Goal: Task Accomplishment & Management: Manage account settings

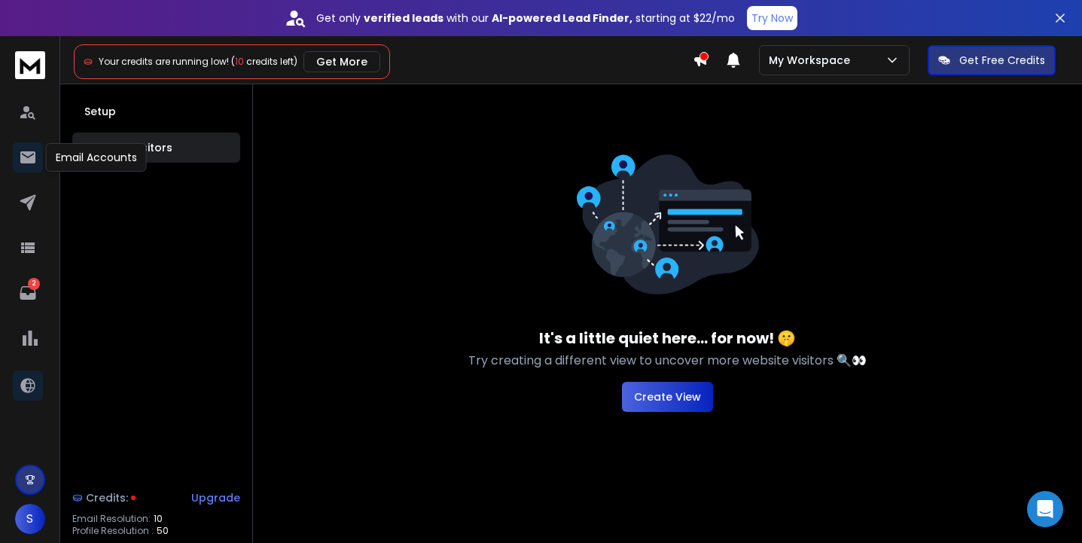
click at [31, 166] on link at bounding box center [28, 157] width 30 height 30
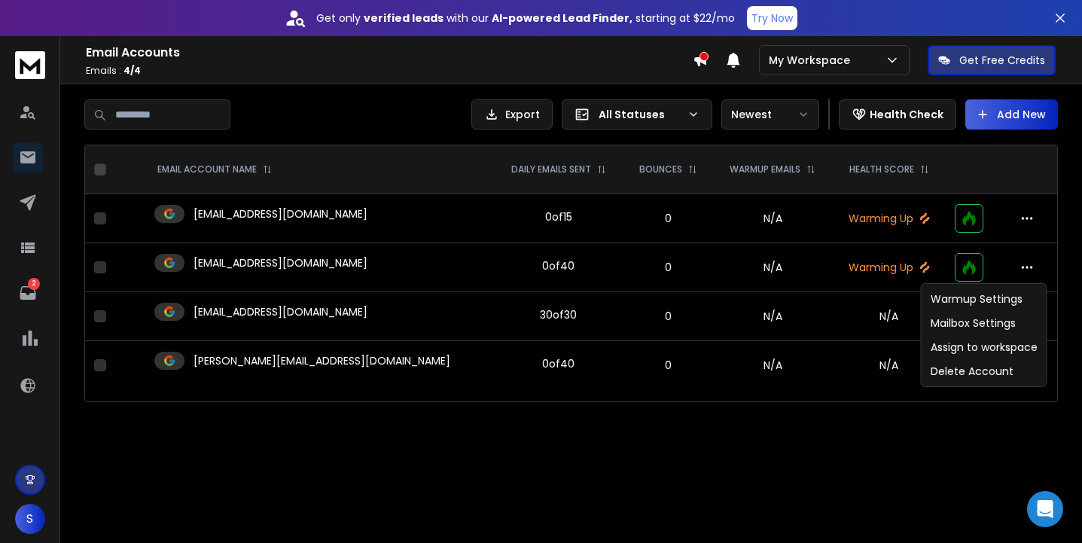
click at [1025, 265] on icon at bounding box center [1027, 267] width 14 height 14
click at [998, 289] on div "Warmup Settings" at bounding box center [983, 299] width 119 height 24
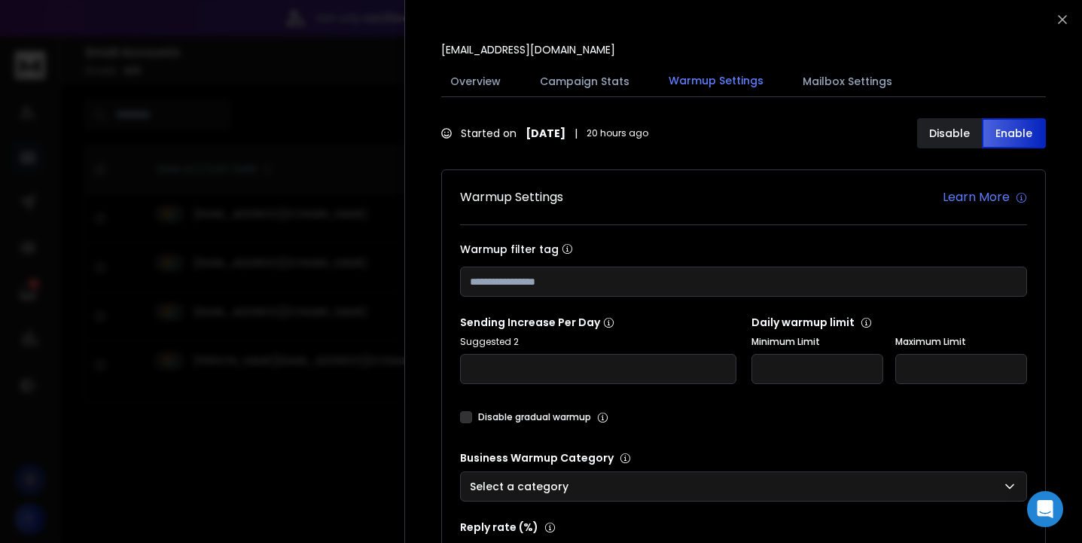
type input "**********"
type input "*"
type input "**"
click at [531, 368] on input "*" at bounding box center [598, 369] width 276 height 30
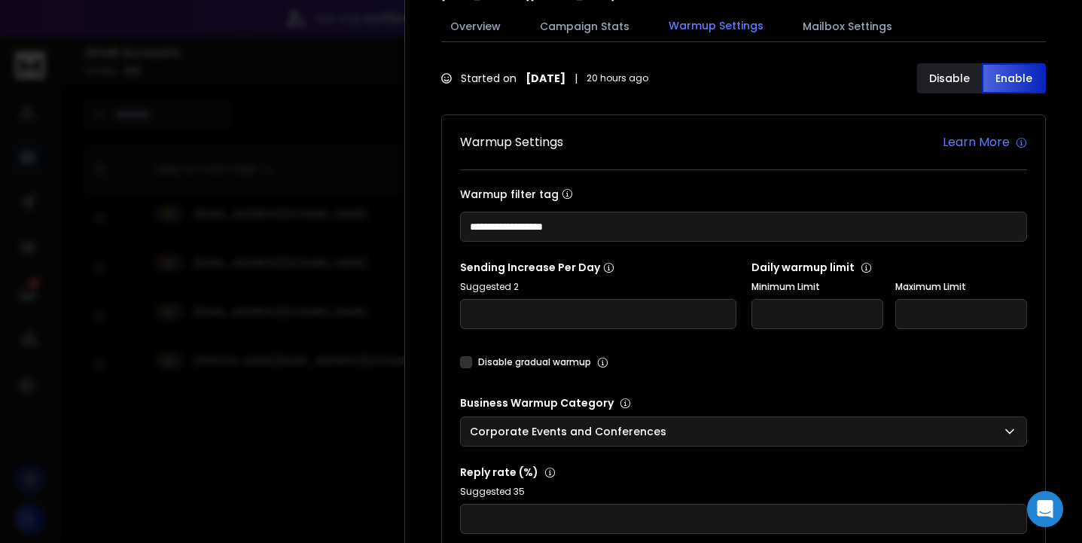
scroll to position [57, 0]
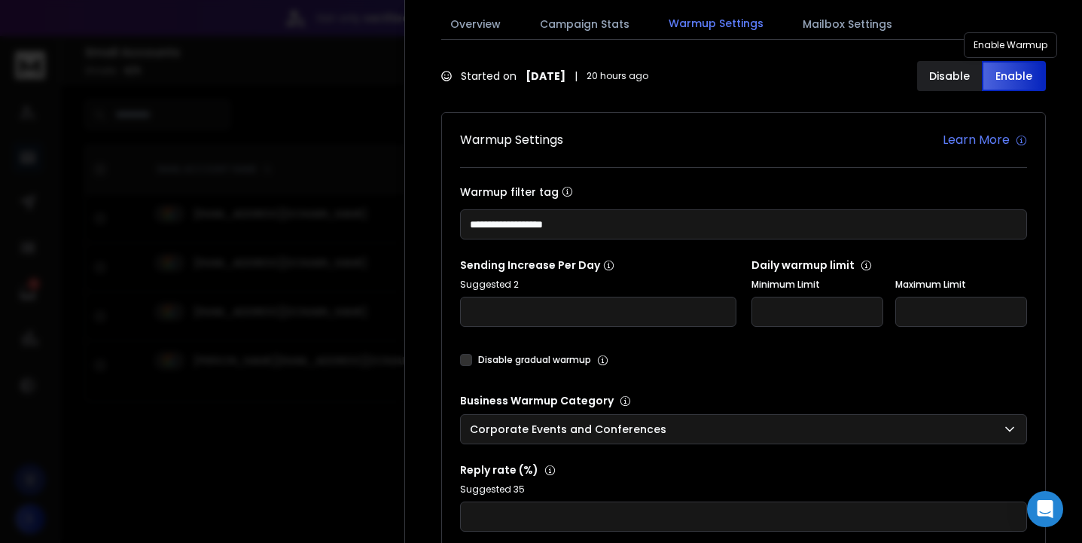
type input "*"
click at [997, 80] on button "Enable" at bounding box center [1014, 76] width 65 height 30
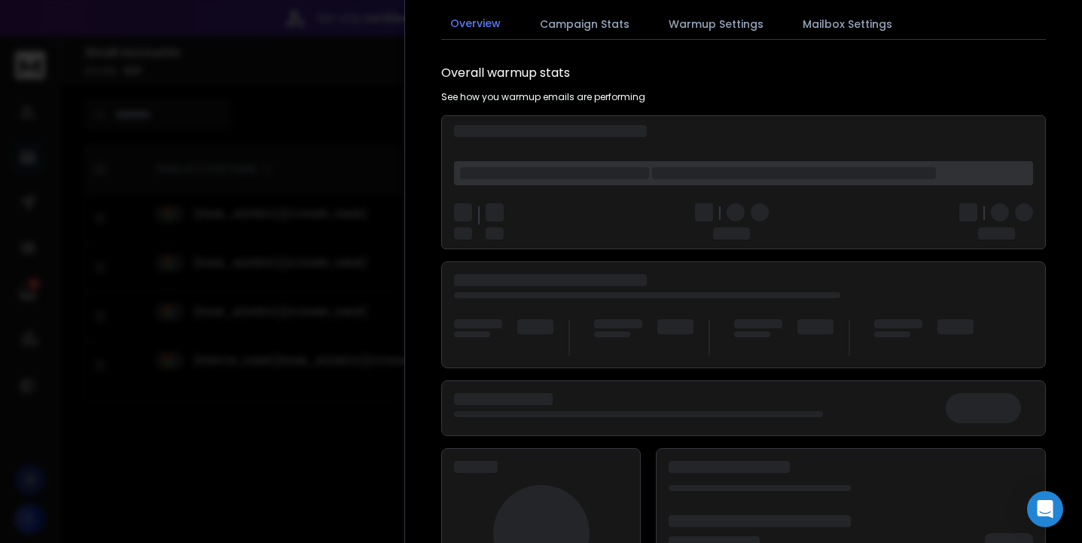
click at [340, 362] on div at bounding box center [541, 271] width 1082 height 543
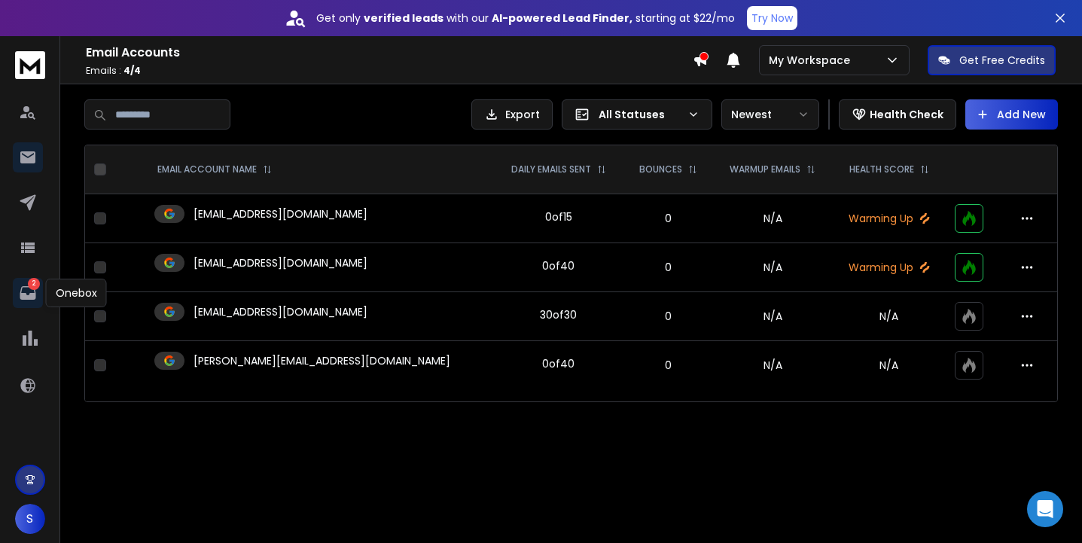
click at [14, 285] on link "2" at bounding box center [28, 293] width 30 height 30
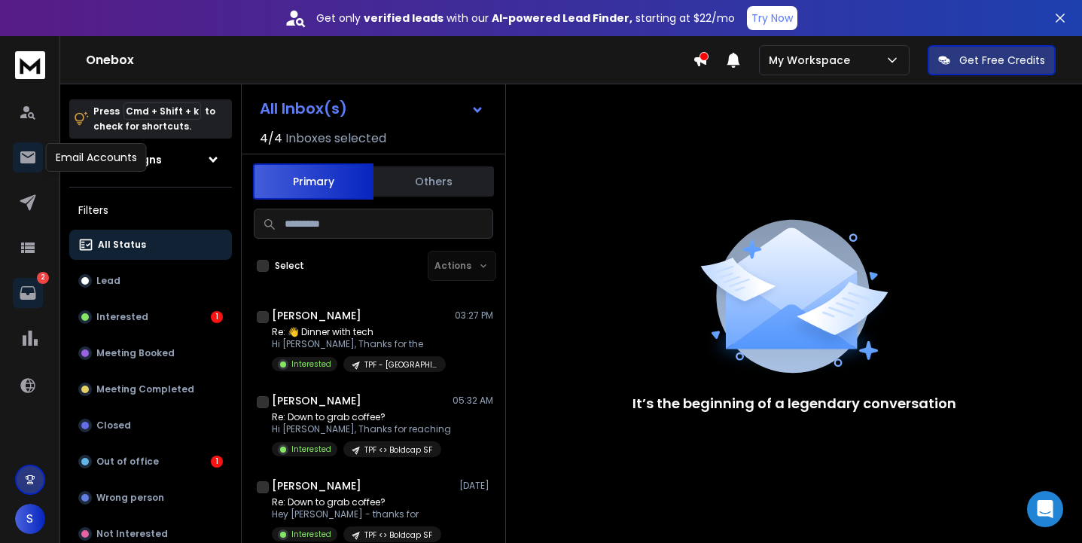
click at [20, 157] on icon at bounding box center [27, 157] width 15 height 12
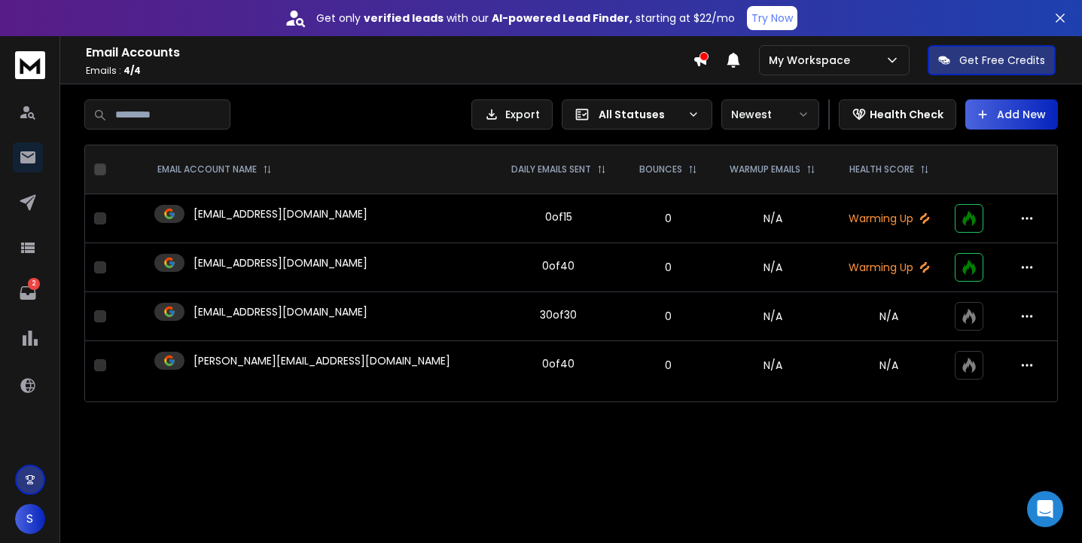
click at [1024, 269] on icon at bounding box center [1027, 267] width 14 height 14
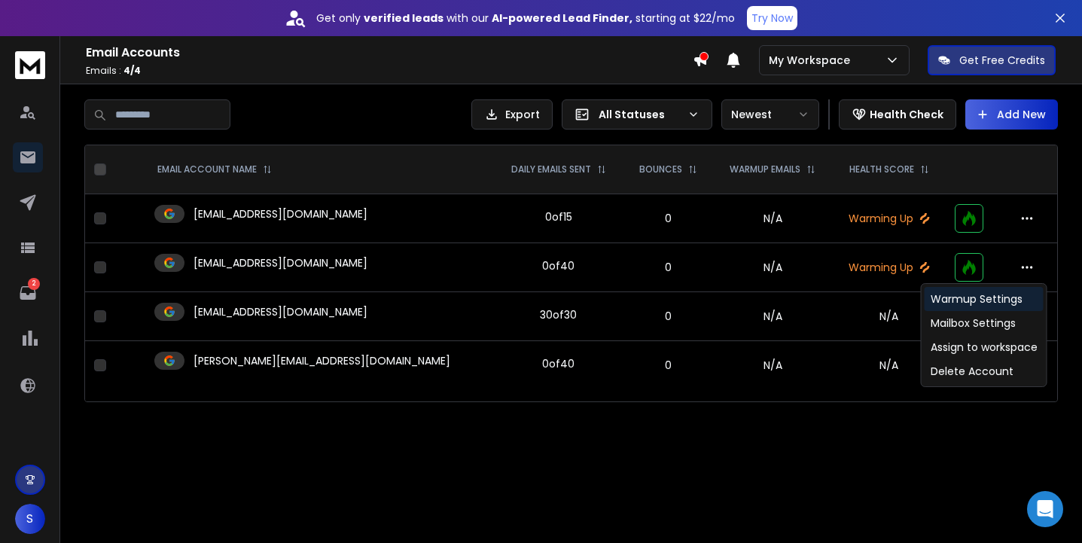
click at [1012, 291] on div "Warmup Settings" at bounding box center [983, 299] width 119 height 24
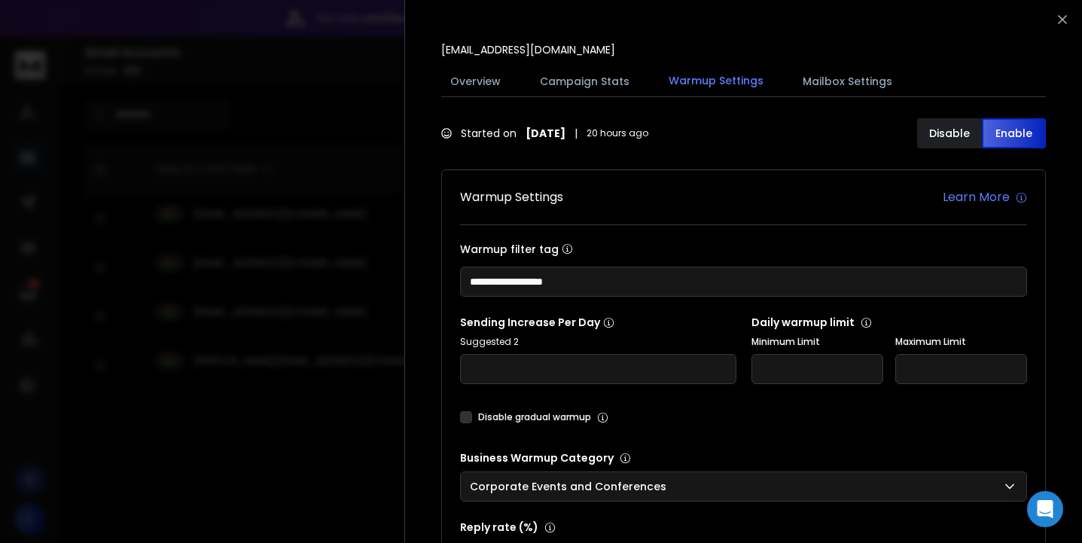
click at [600, 383] on input "*" at bounding box center [598, 369] width 276 height 30
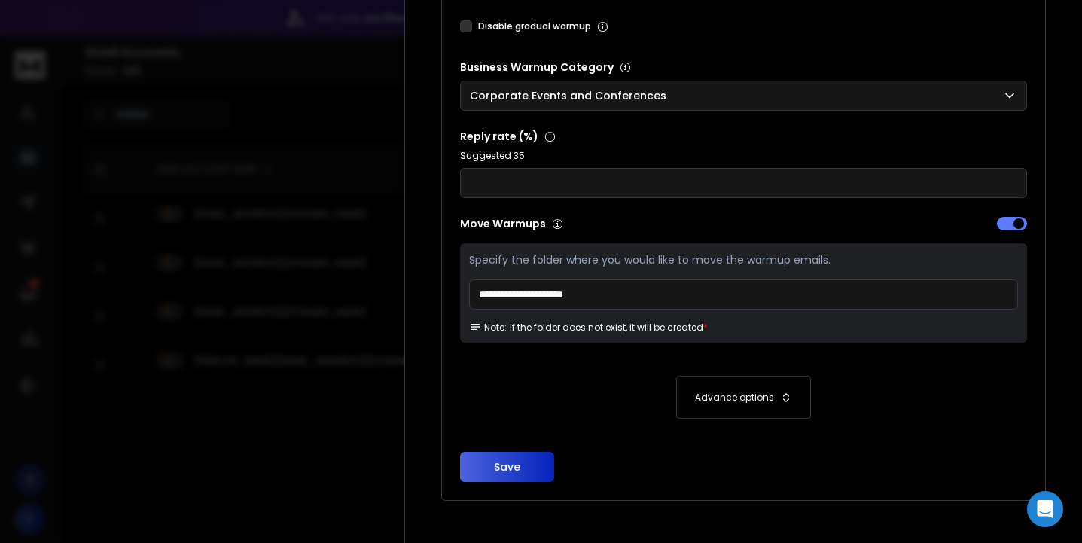
scroll to position [391, 0]
type input "*"
click at [509, 468] on button "Save" at bounding box center [507, 467] width 94 height 30
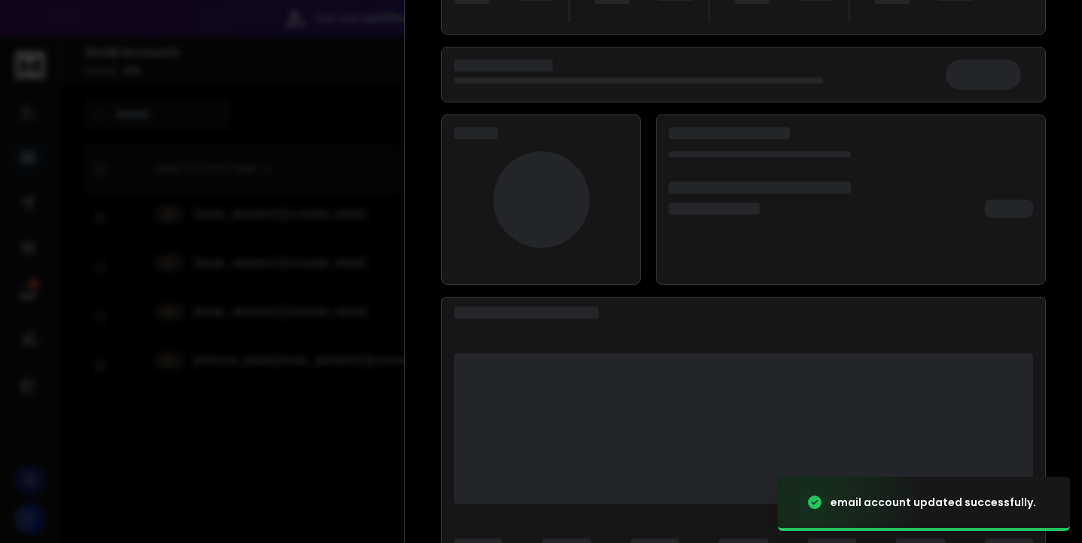
scroll to position [239, 0]
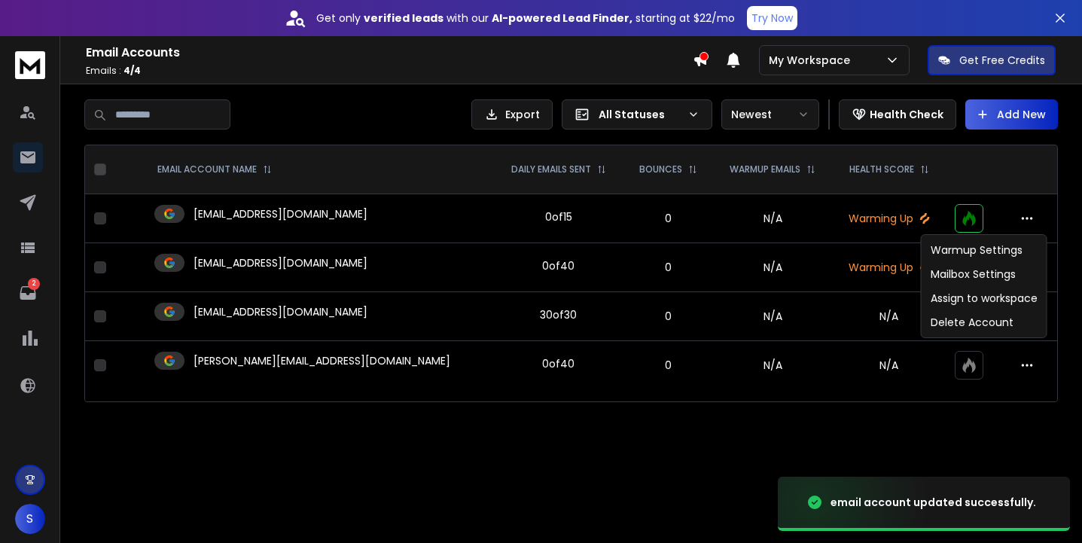
click at [1030, 214] on button at bounding box center [1026, 218] width 43 height 26
click at [1013, 237] on div "Warmup Settings Mailbox Settings Assign to workspace Delete Account" at bounding box center [984, 286] width 126 height 104
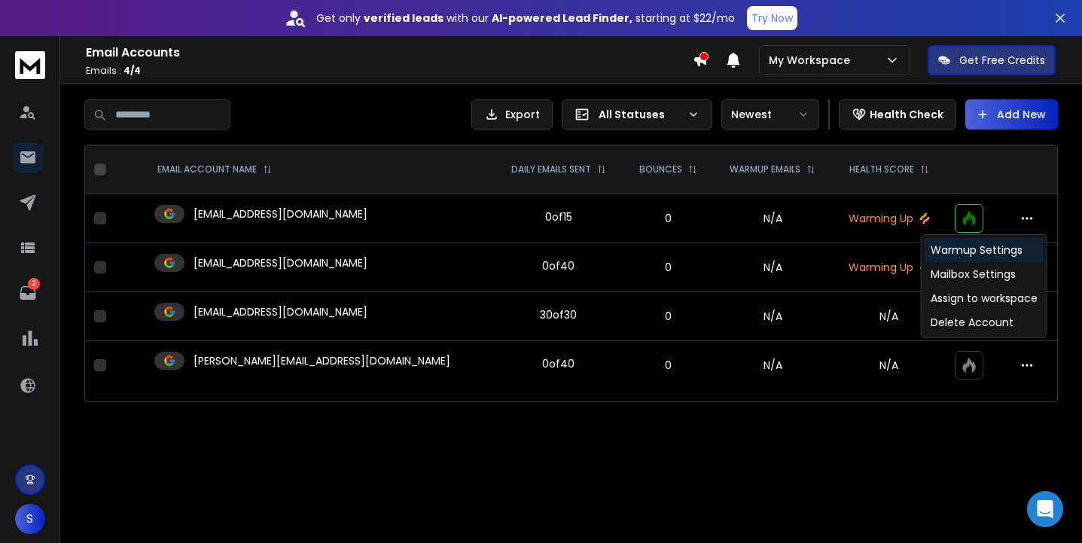
click at [1009, 242] on div "Warmup Settings" at bounding box center [983, 250] width 119 height 24
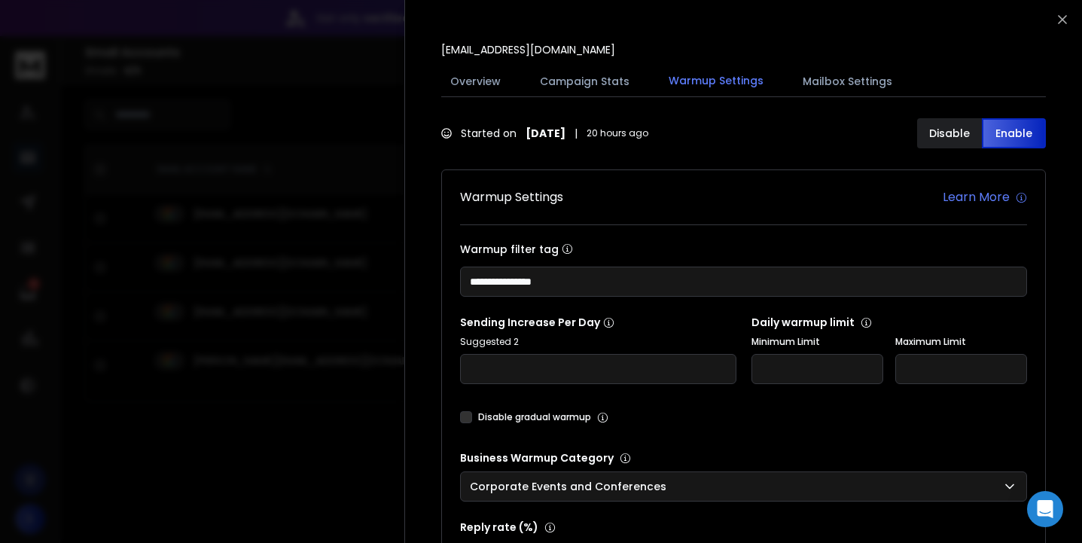
scroll to position [0, 0]
click at [505, 365] on input "*" at bounding box center [598, 369] width 276 height 30
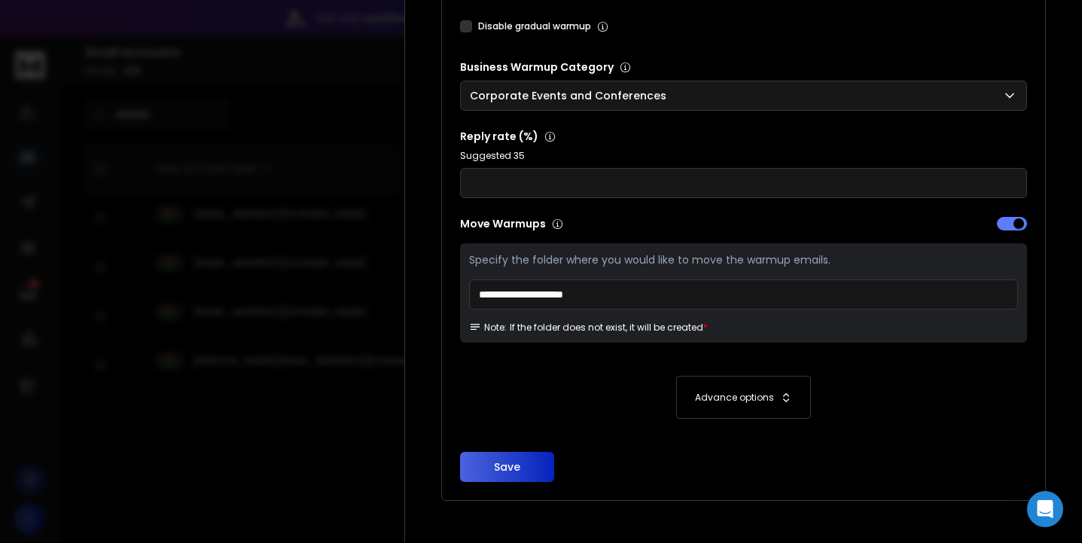
scroll to position [391, 0]
type input "*"
click at [478, 471] on button "Save" at bounding box center [507, 467] width 94 height 30
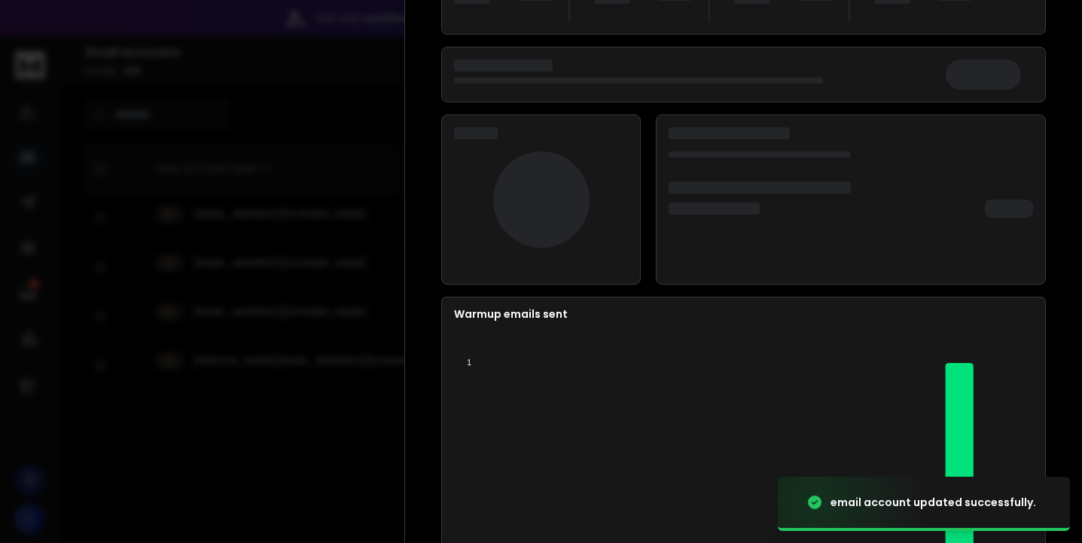
scroll to position [239, 0]
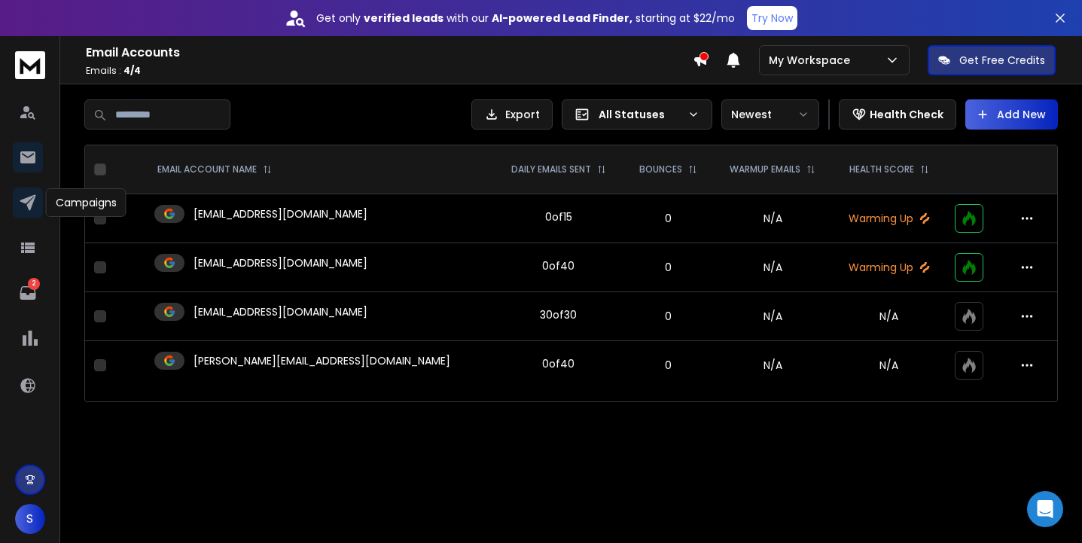
click at [29, 202] on icon at bounding box center [28, 202] width 16 height 16
